Goal: Communication & Community: Answer question/provide support

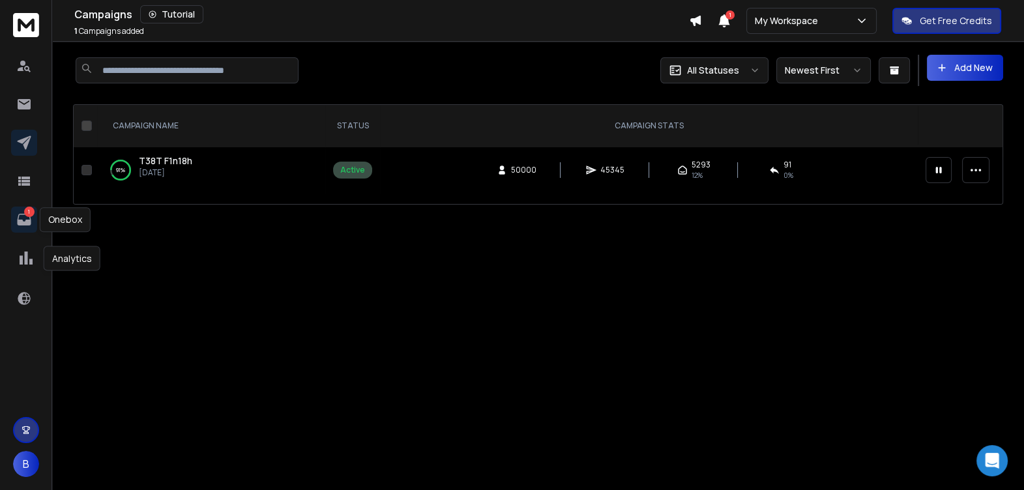
click at [18, 224] on icon at bounding box center [24, 220] width 14 height 12
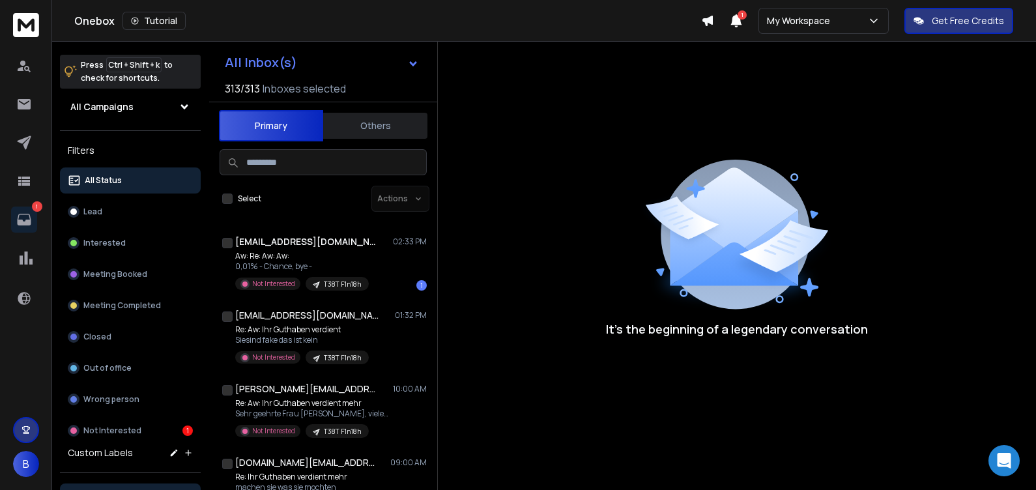
scroll to position [260, 0]
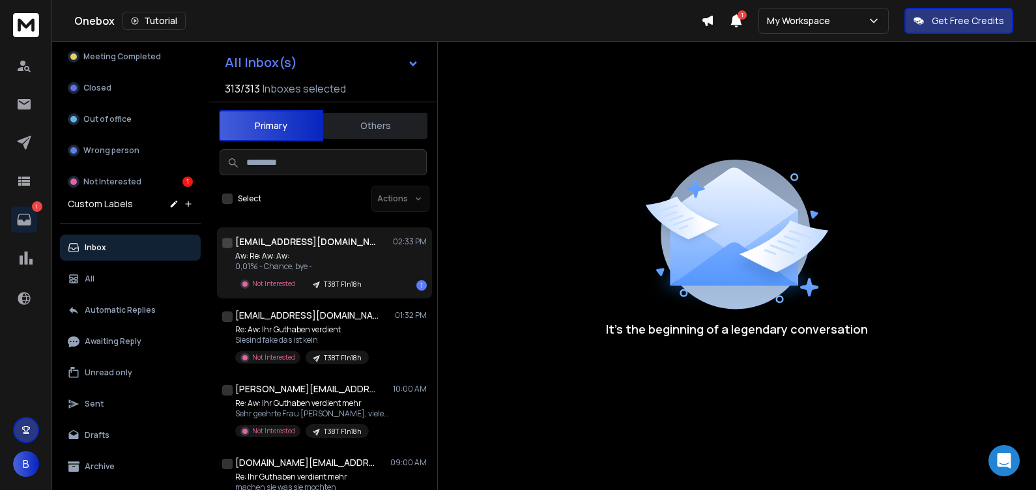
click at [286, 274] on div "Aw: Re: Aw: Aw: 0,01% - Chance, bye - Not Interested T38T F1n18h" at bounding box center [302, 271] width 134 height 40
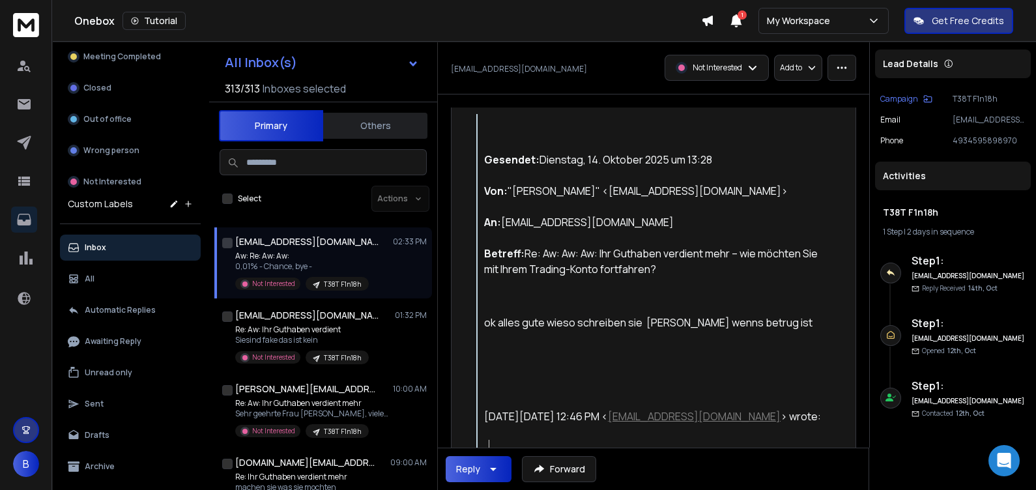
scroll to position [339, 0]
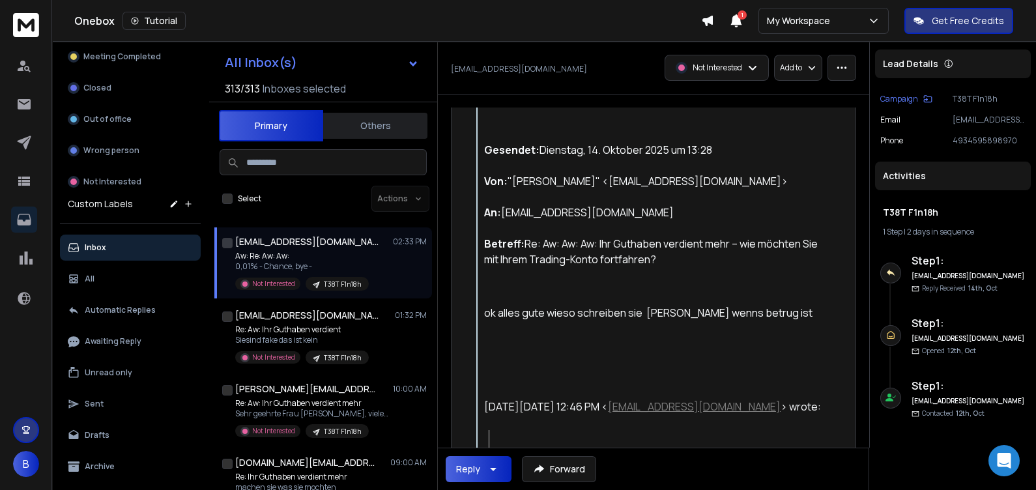
click at [471, 476] on div "Reply" at bounding box center [478, 470] width 45 height 16
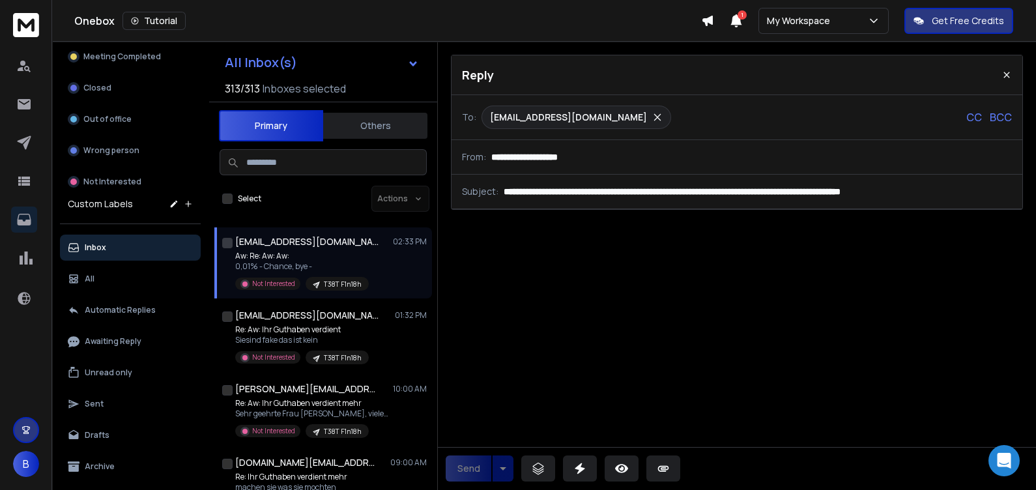
scroll to position [0, 0]
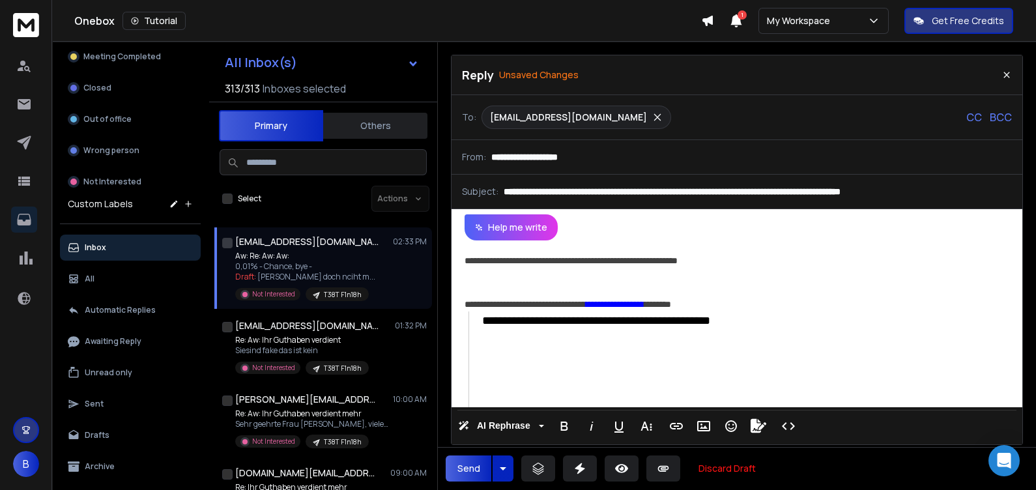
click at [471, 476] on button "Send" at bounding box center [469, 469] width 46 height 26
click at [460, 469] on button "Send" at bounding box center [469, 469] width 46 height 26
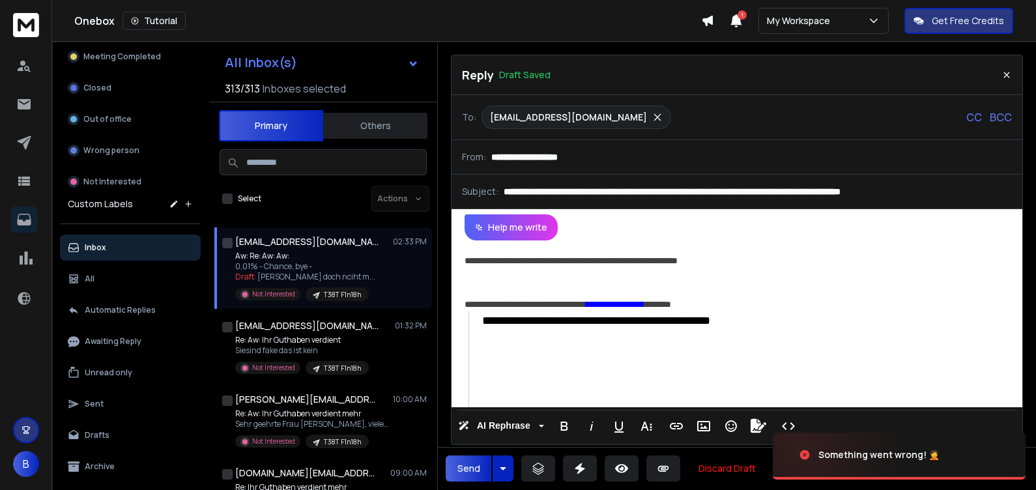
click at [512, 460] on button at bounding box center [503, 469] width 21 height 26
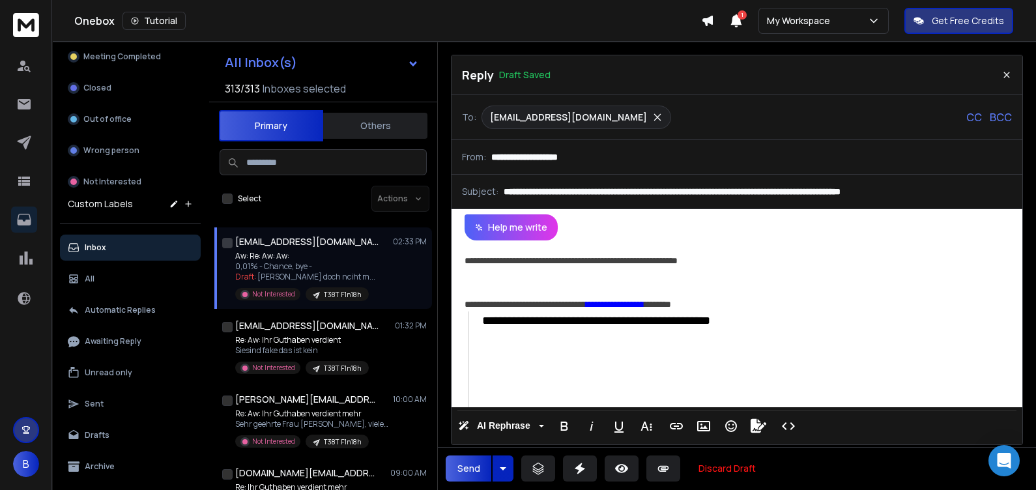
click at [508, 463] on icon "button" at bounding box center [503, 469] width 16 height 16
click at [486, 430] on p "Send Later" at bounding box center [491, 436] width 47 height 13
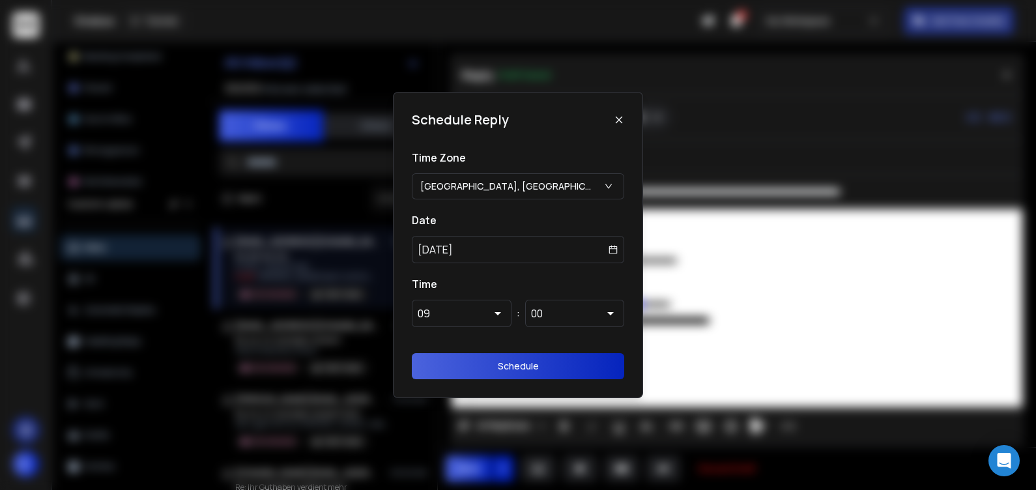
click at [496, 362] on div "Schedule" at bounding box center [518, 366] width 213 height 26
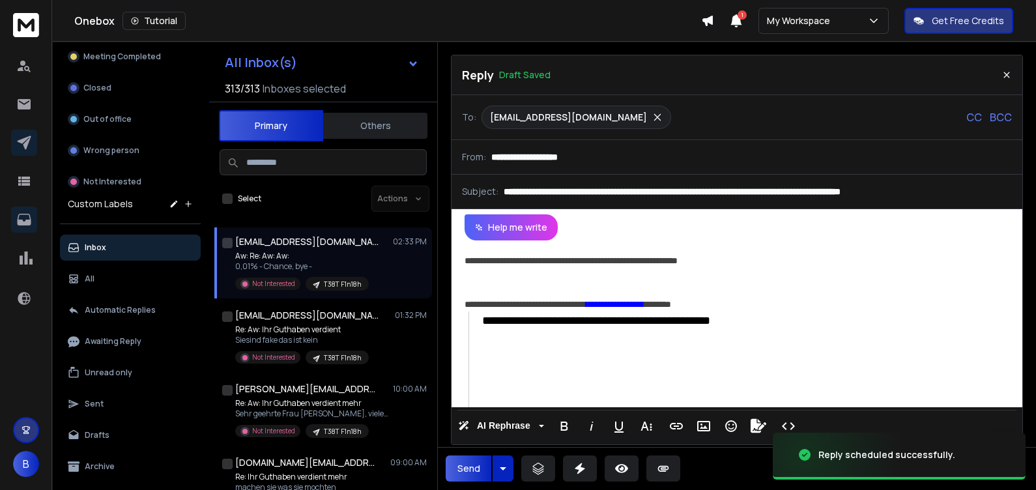
click at [29, 134] on link at bounding box center [24, 143] width 26 height 26
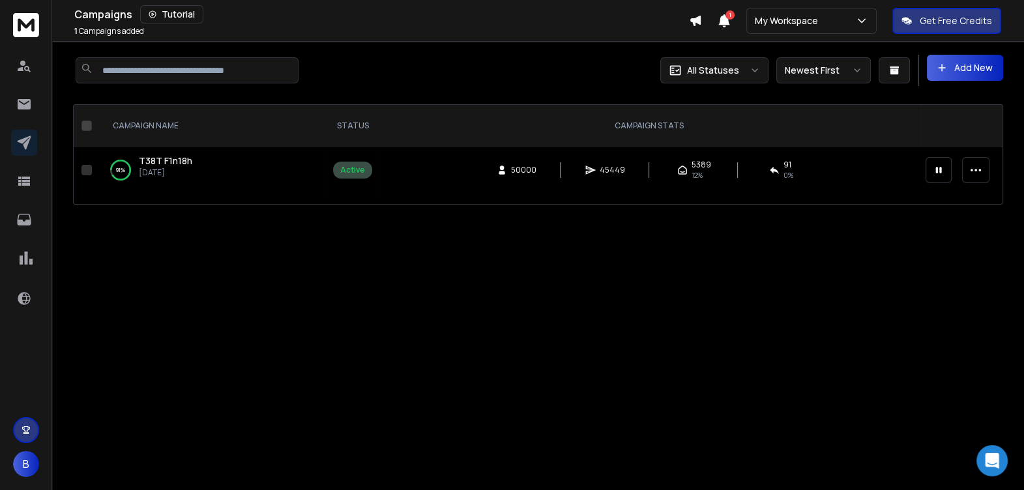
click at [272, 156] on div "91 % T38T F1n18h 11 days ago" at bounding box center [211, 169] width 202 height 31
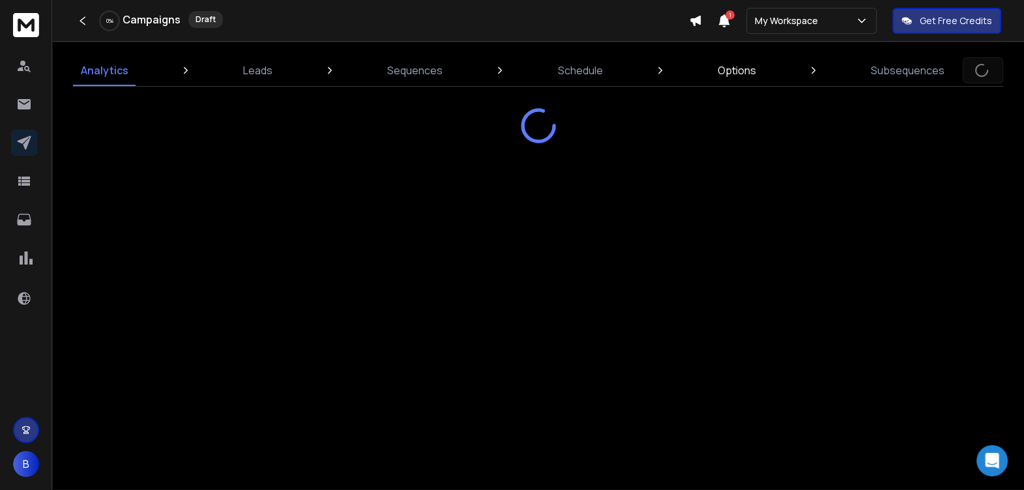
click at [744, 76] on p "Options" at bounding box center [737, 71] width 38 height 16
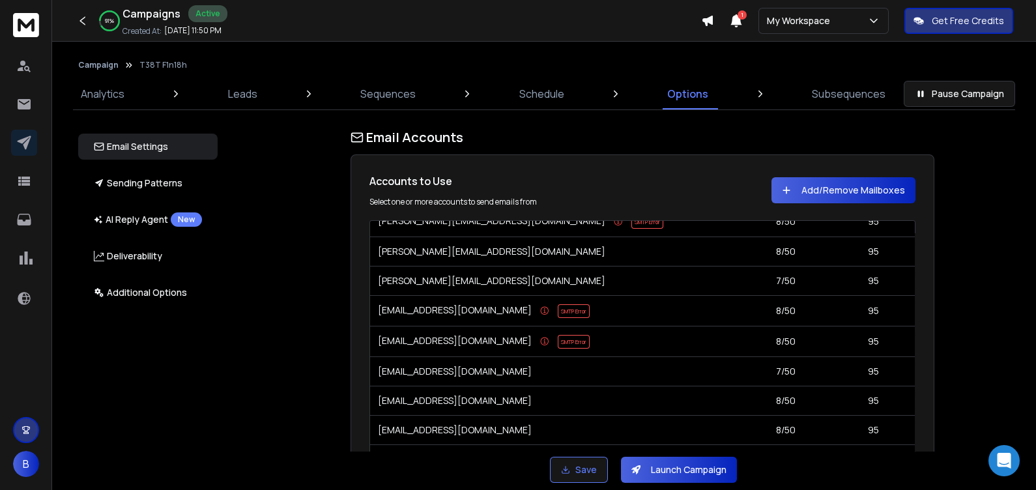
scroll to position [7790, 0]
